Goal: Task Accomplishment & Management: Manage account settings

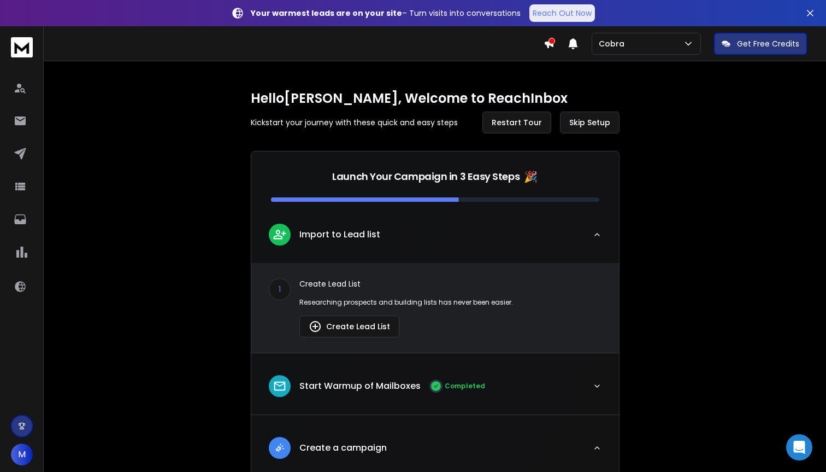
click at [572, 14] on p "Reach Out Now" at bounding box center [562, 13] width 59 height 11
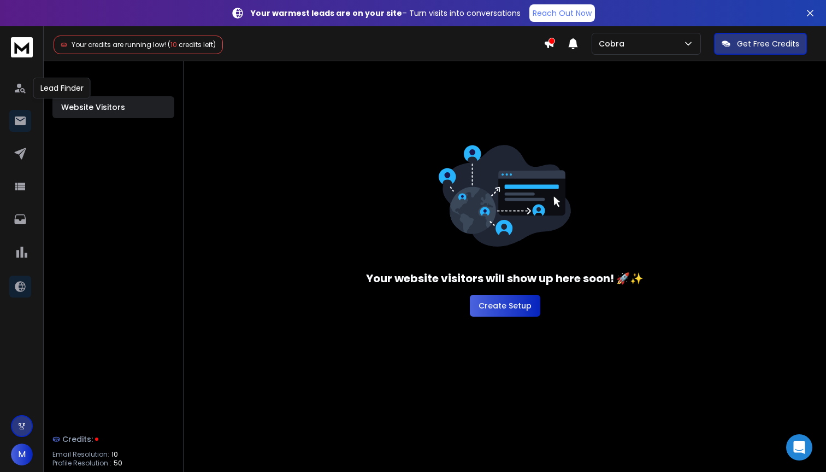
click at [22, 125] on icon at bounding box center [20, 120] width 11 height 9
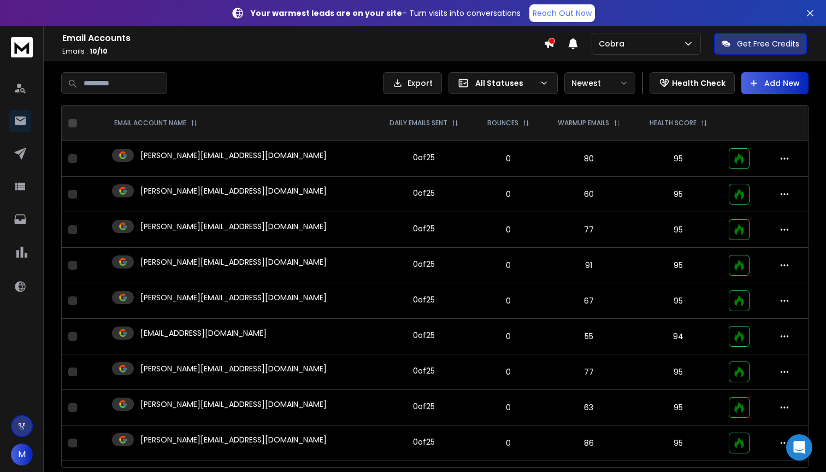
click at [809, 12] on icon at bounding box center [810, 13] width 7 height 7
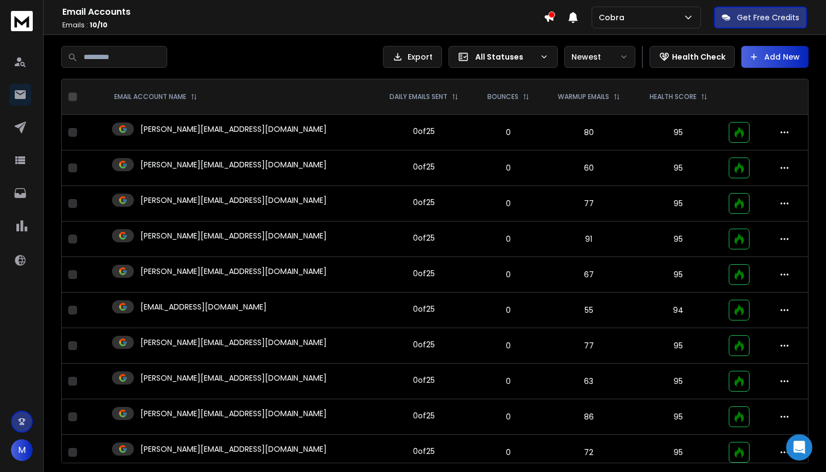
click at [252, 128] on p "[PERSON_NAME][EMAIL_ADDRESS][DOMAIN_NAME]" at bounding box center [233, 129] width 186 height 11
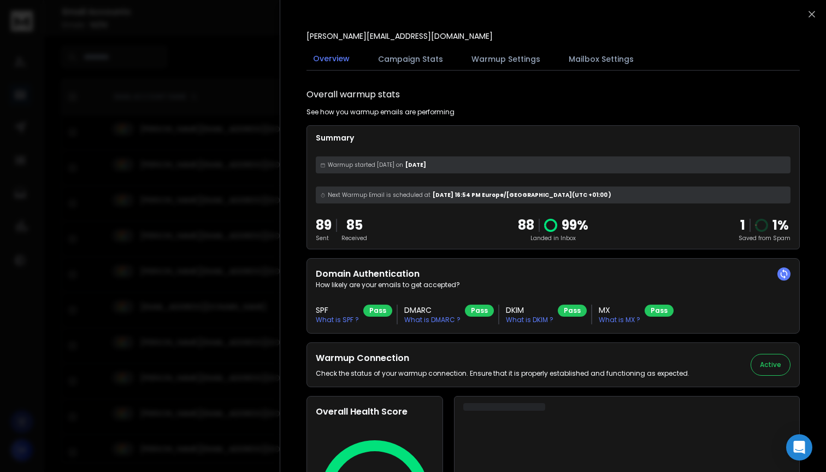
click at [430, 52] on button "Campaign Stats" at bounding box center [411, 59] width 78 height 24
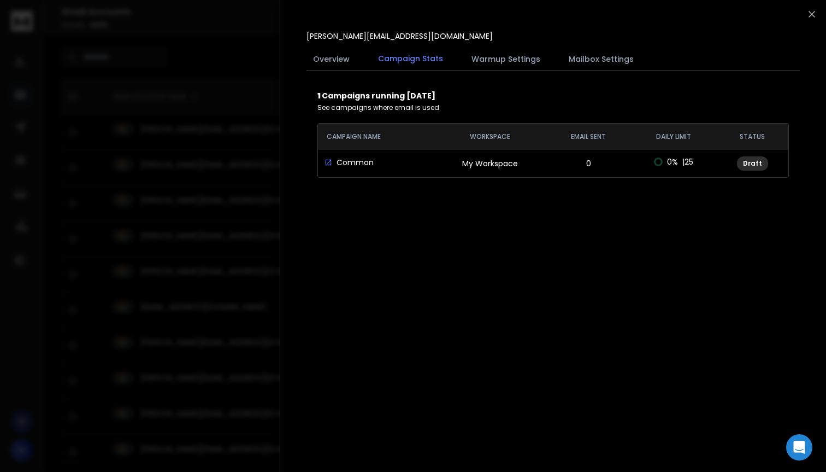
click at [521, 60] on button "Warmup Settings" at bounding box center [506, 59] width 82 height 24
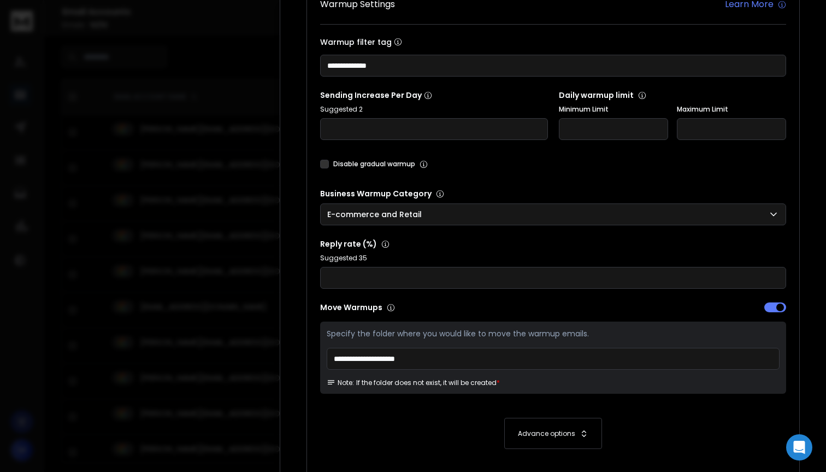
scroll to position [206, 0]
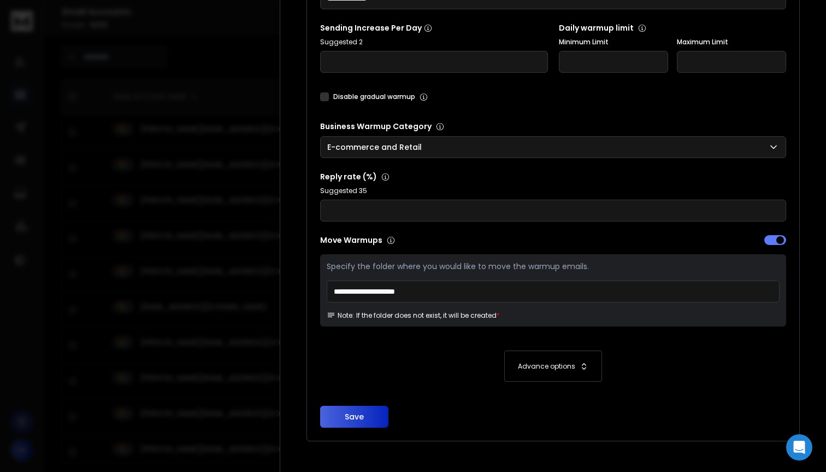
click at [559, 366] on p "Advance options" at bounding box center [546, 366] width 57 height 9
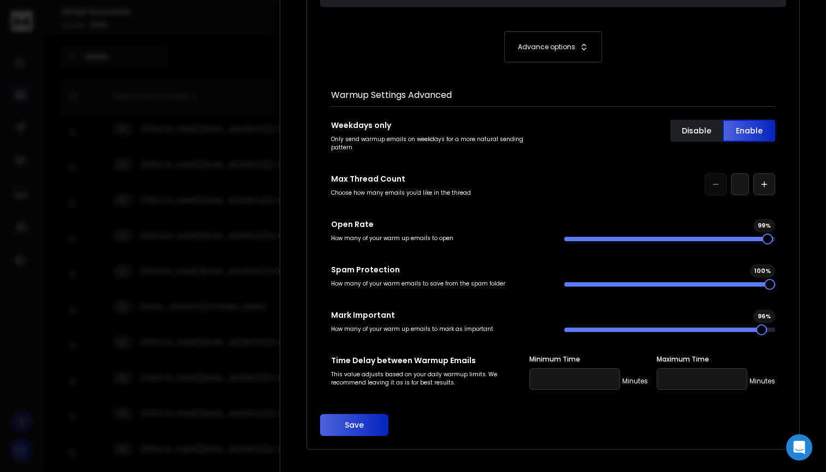
scroll to position [249, 0]
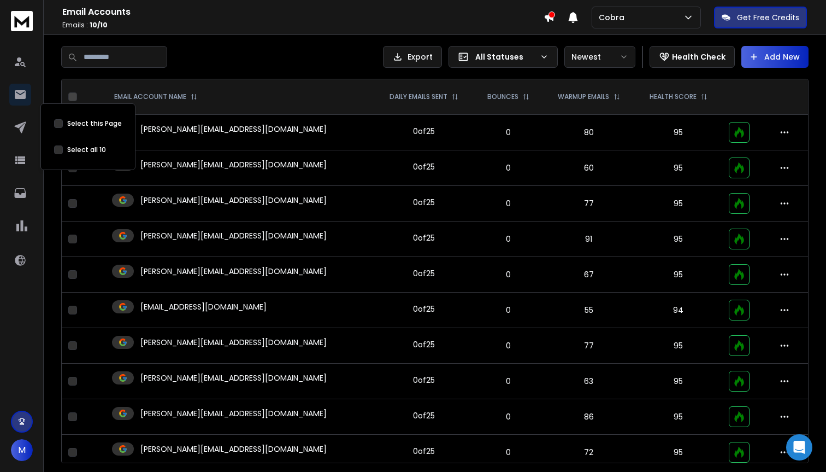
click at [72, 97] on button "Select this Page" at bounding box center [72, 96] width 9 height 9
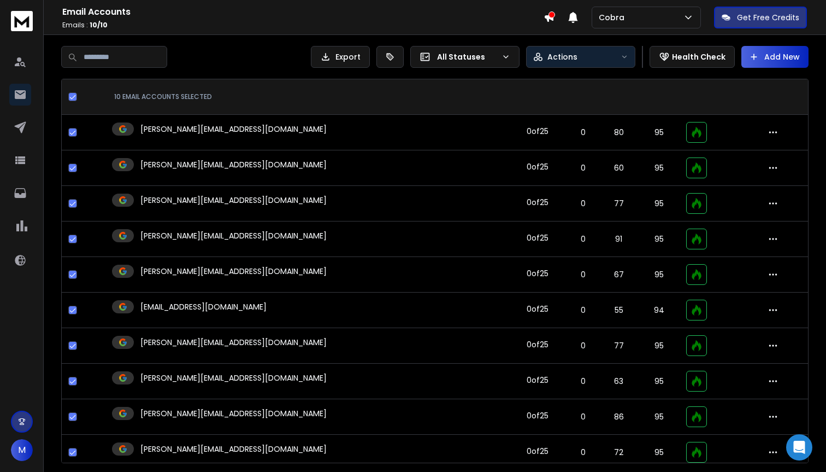
click at [556, 62] on button "Actions" at bounding box center [580, 57] width 109 height 22
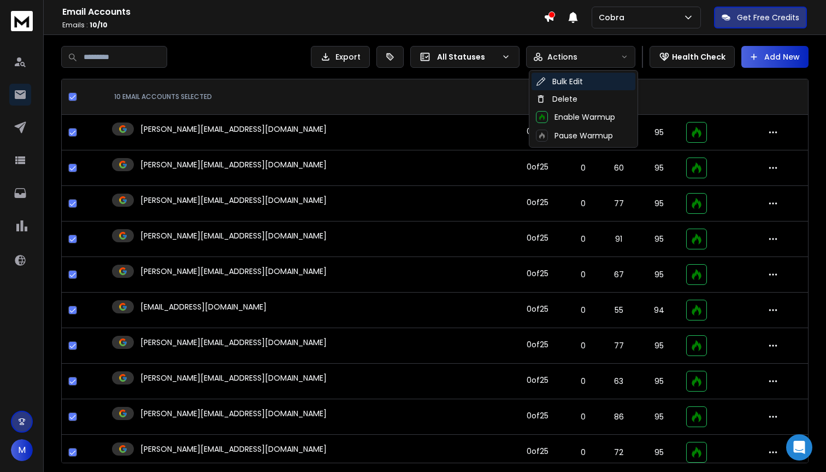
click at [557, 78] on div "Bulk Edit" at bounding box center [559, 81] width 47 height 11
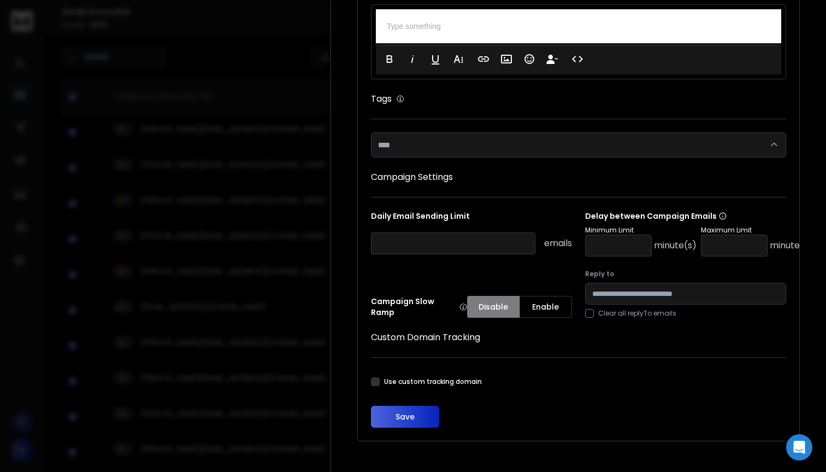
scroll to position [0, 0]
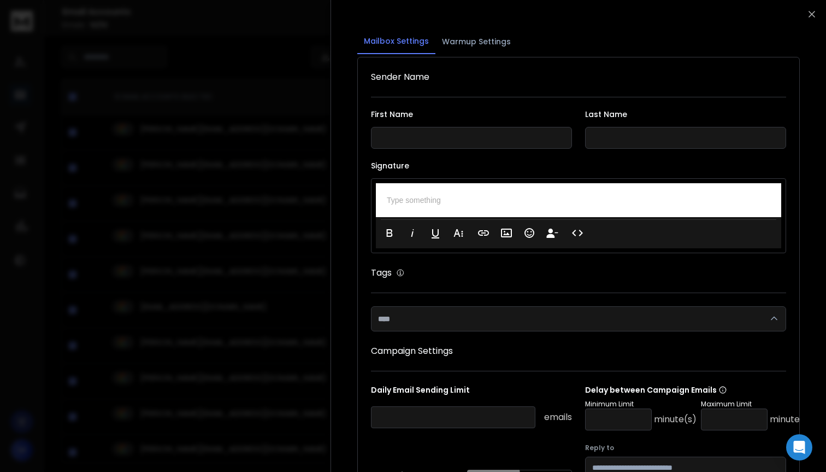
click at [470, 40] on button "Warmup Settings" at bounding box center [477, 42] width 82 height 24
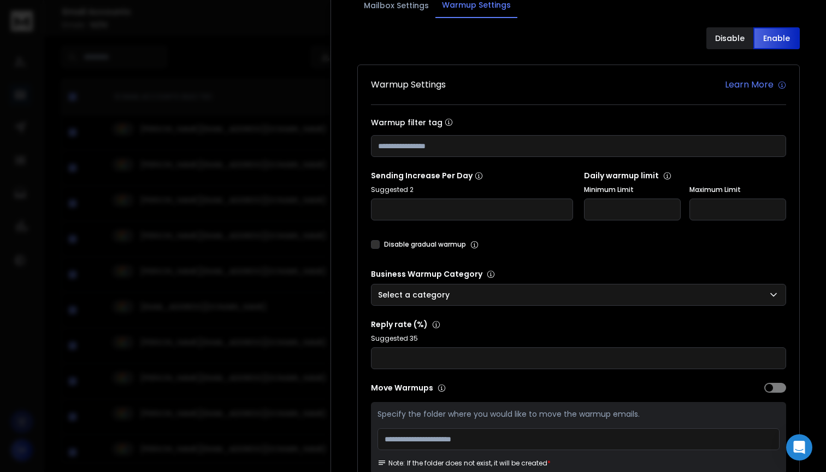
scroll to position [20, 0]
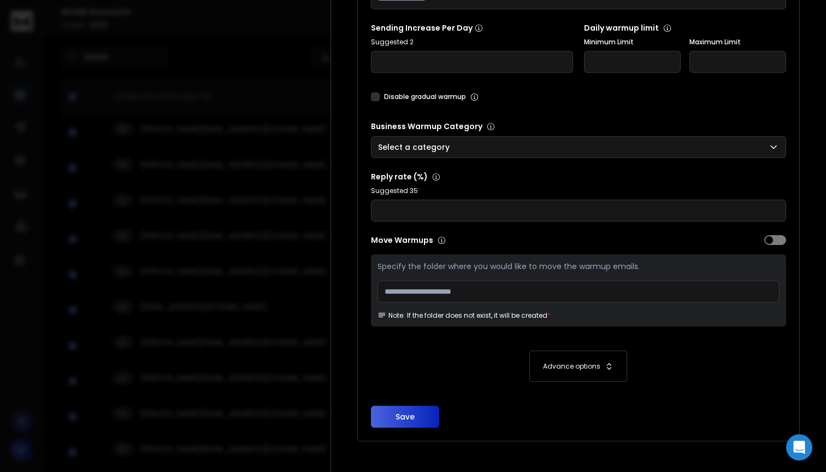
click at [576, 355] on div "Advance options" at bounding box center [579, 365] width 98 height 31
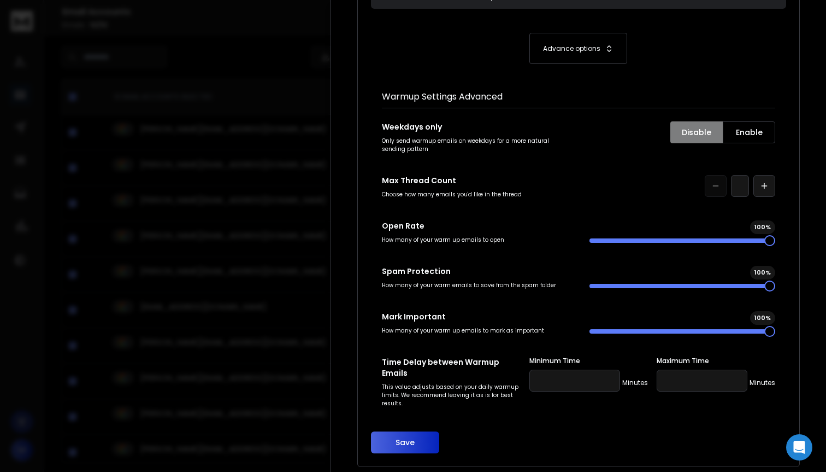
scroll to position [527, 0]
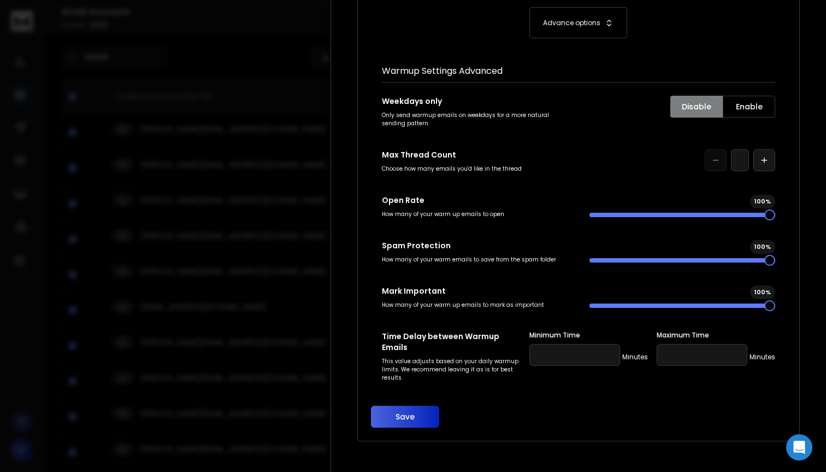
click at [732, 156] on input "*" at bounding box center [740, 160] width 18 height 22
click at [756, 162] on button "button" at bounding box center [765, 160] width 22 height 22
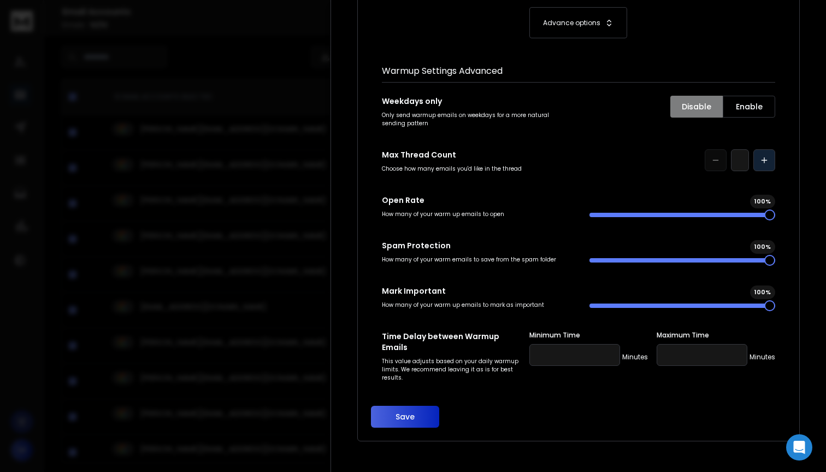
type input "*"
click at [427, 412] on button "Save" at bounding box center [405, 417] width 68 height 22
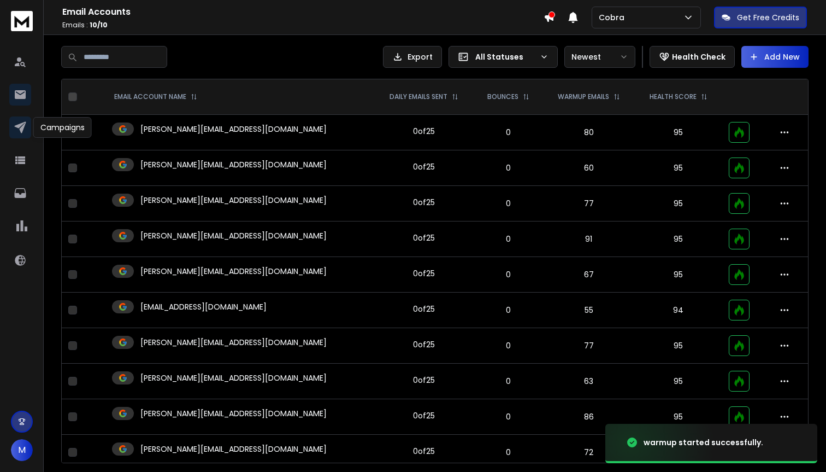
click at [23, 132] on icon at bounding box center [20, 127] width 13 height 13
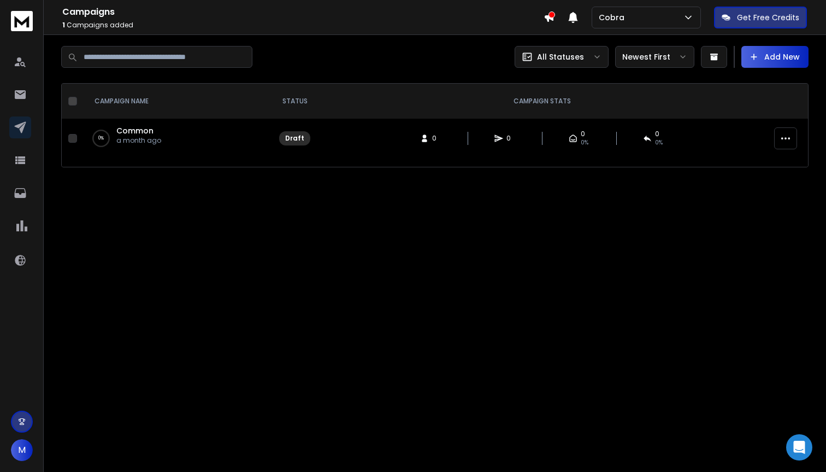
click at [132, 132] on span "Common" at bounding box center [134, 130] width 37 height 11
